Goal: Task Accomplishment & Management: Use online tool/utility

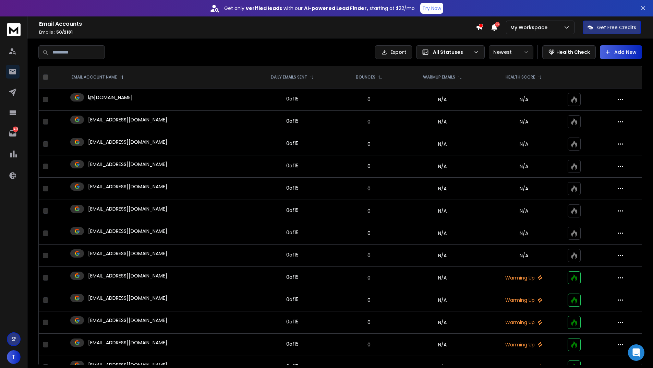
click at [619, 52] on button "Add New" at bounding box center [621, 52] width 42 height 14
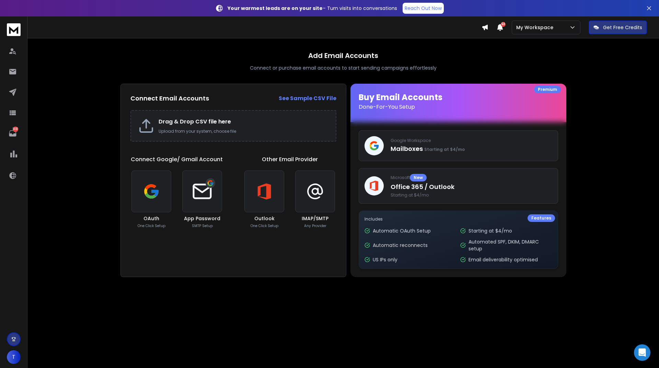
click at [154, 194] on icon at bounding box center [151, 191] width 17 height 21
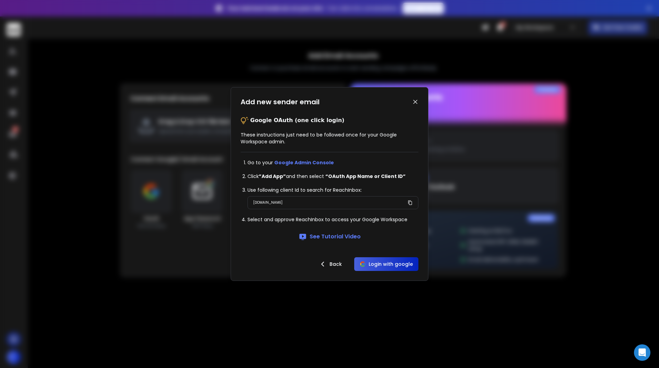
click at [383, 261] on button "Login with google" at bounding box center [386, 264] width 64 height 14
